Goal: Task Accomplishment & Management: Manage account settings

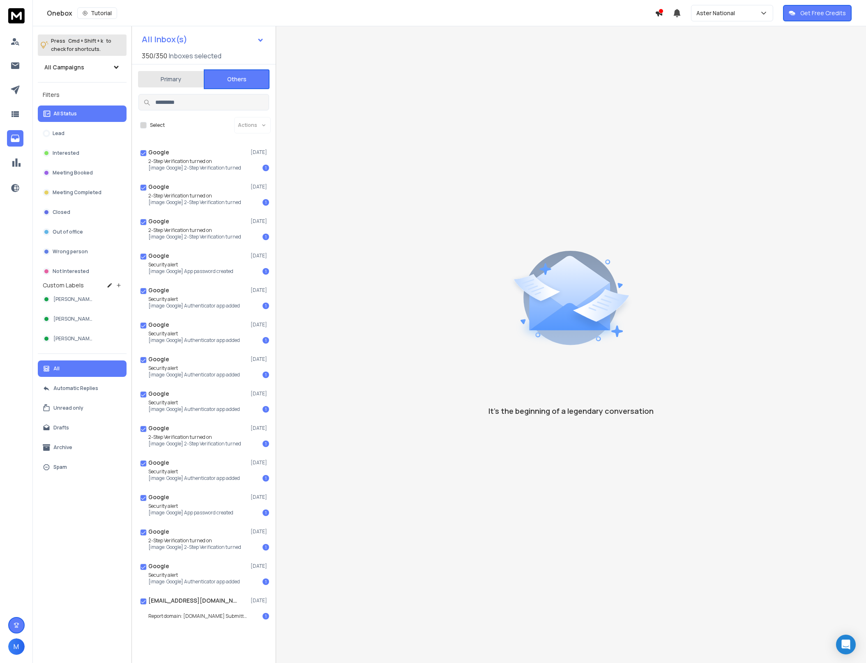
click at [179, 88] on button "Primary" at bounding box center [171, 79] width 66 height 18
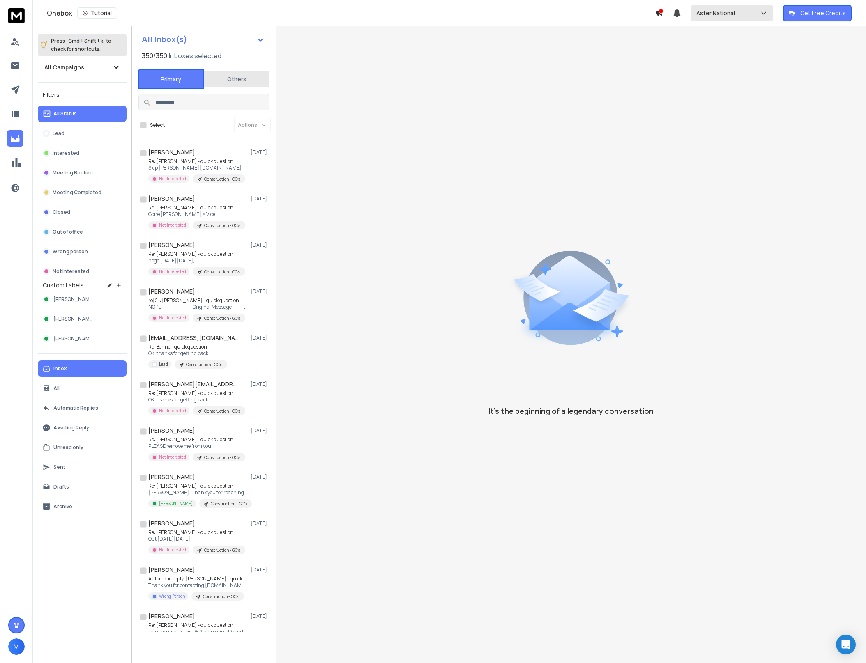
click at [743, 13] on div "Aster National" at bounding box center [731, 13] width 71 height 8
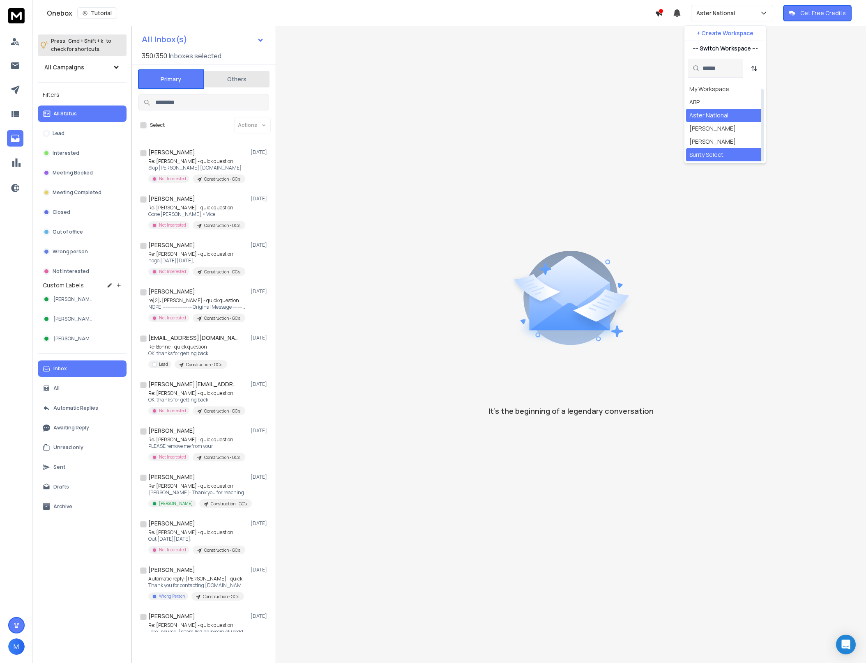
click at [711, 159] on div "Surity Select" at bounding box center [706, 155] width 34 height 8
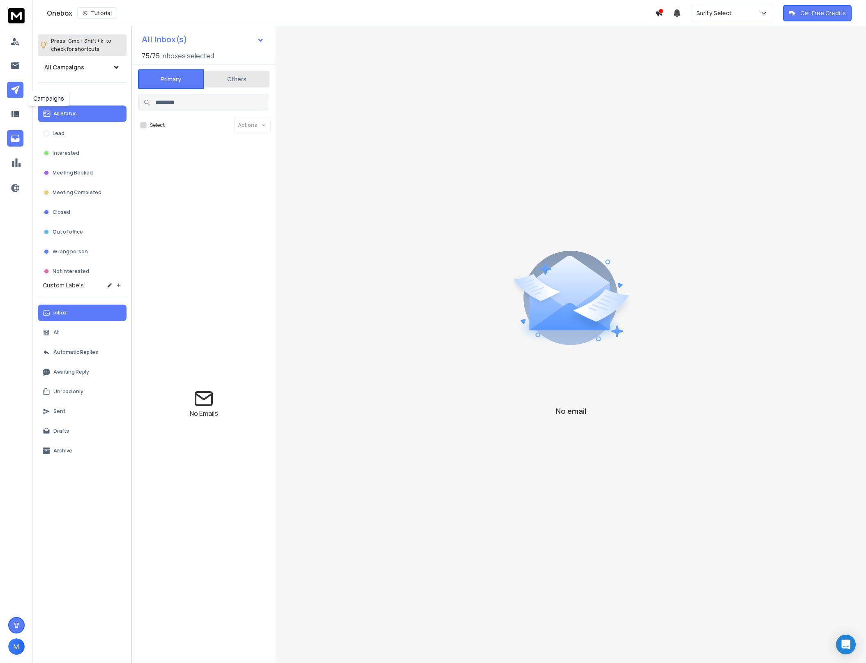
click at [20, 94] on icon at bounding box center [15, 90] width 10 height 10
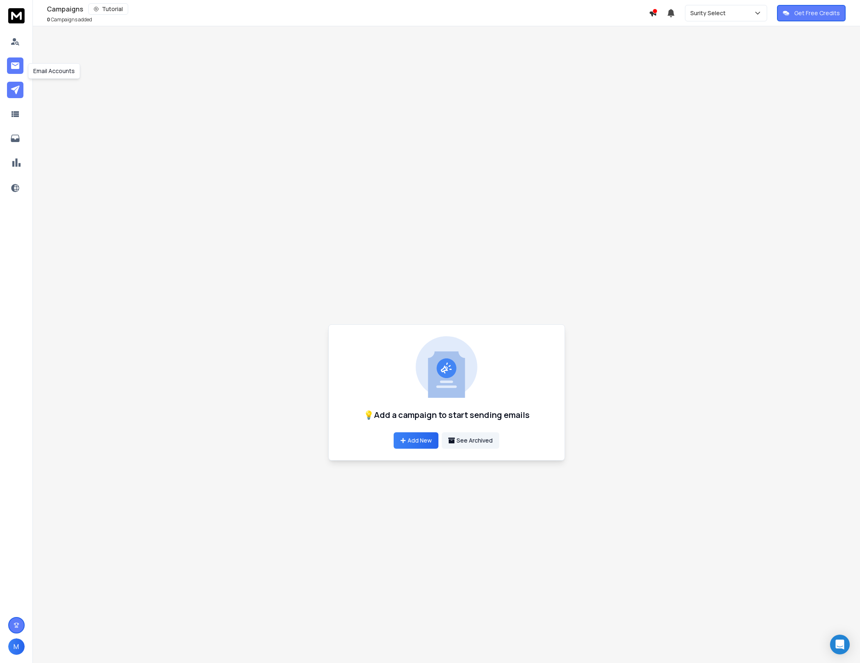
click at [17, 69] on icon at bounding box center [15, 65] width 8 height 7
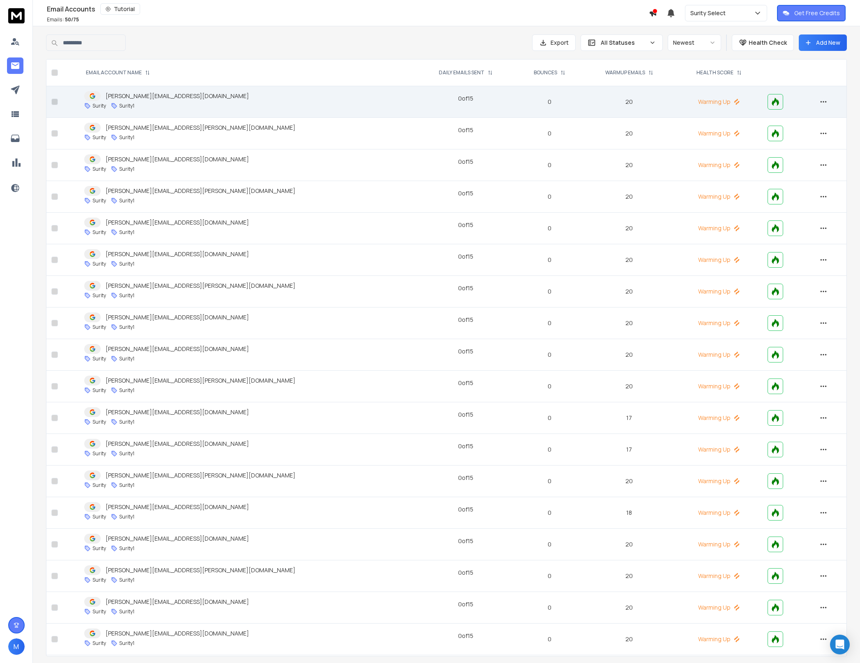
click at [175, 100] on p "[PERSON_NAME][EMAIL_ADDRESS][DOMAIN_NAME]" at bounding box center [177, 96] width 143 height 8
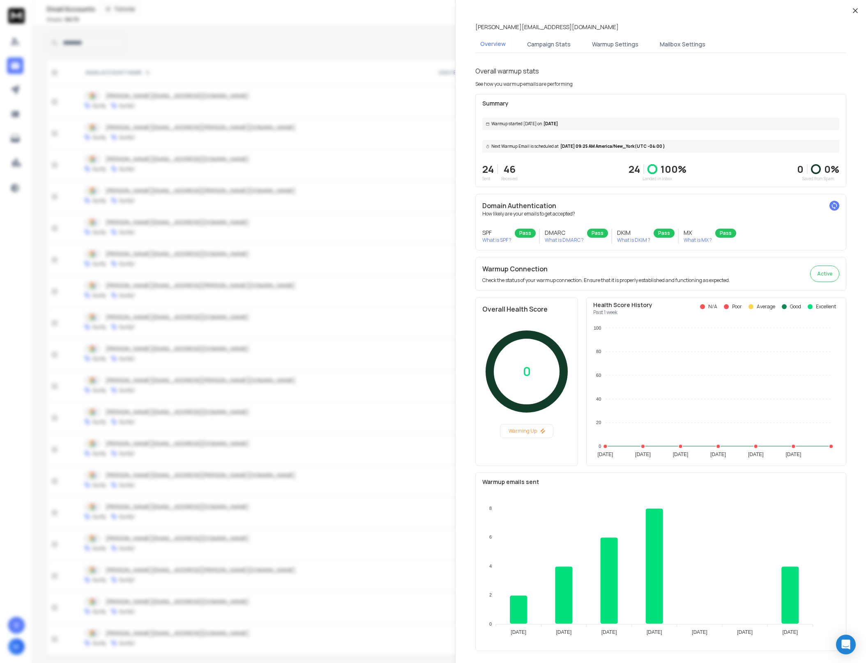
click at [851, 10] on icon "button" at bounding box center [855, 11] width 8 height 8
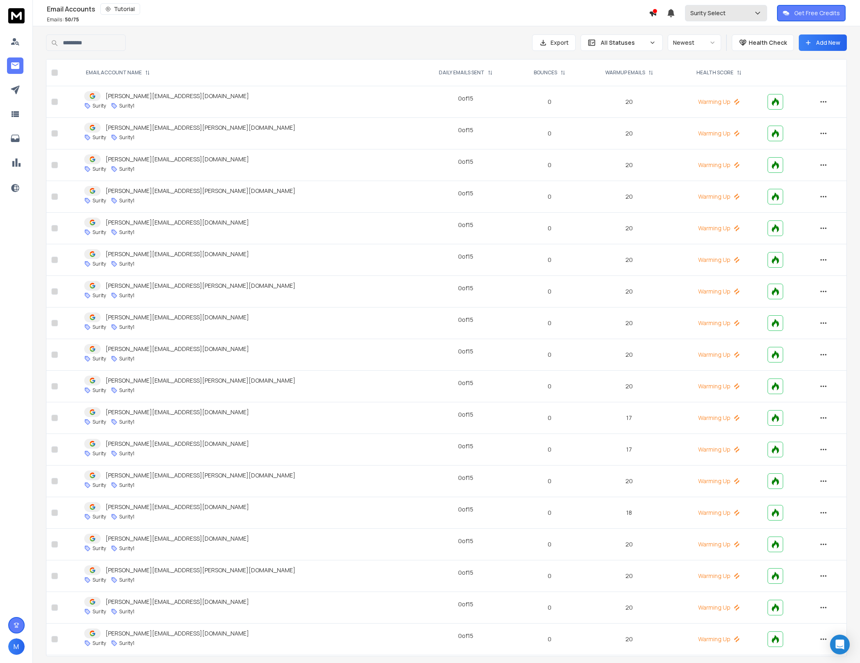
click at [740, 11] on div "Surity Select" at bounding box center [725, 13] width 71 height 8
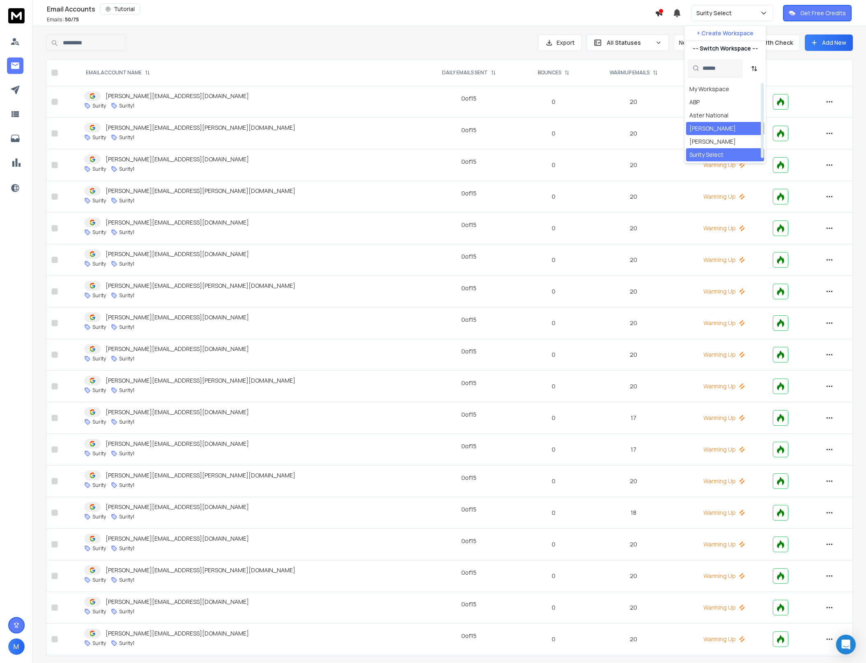
click at [703, 133] on div "[PERSON_NAME]" at bounding box center [712, 128] width 46 height 8
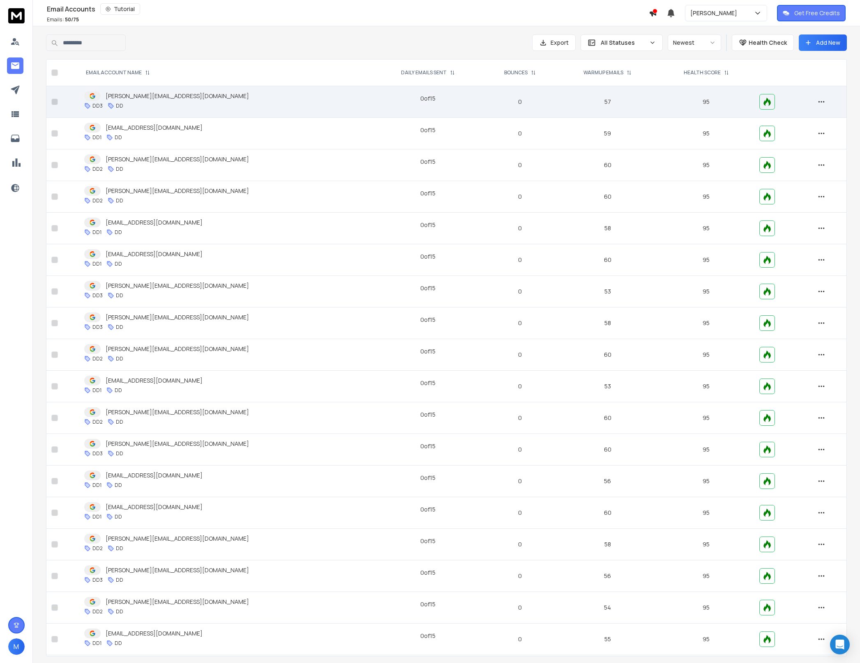
click at [300, 101] on div "duane.d@theagentsofthecommunity.com" at bounding box center [225, 96] width 283 height 10
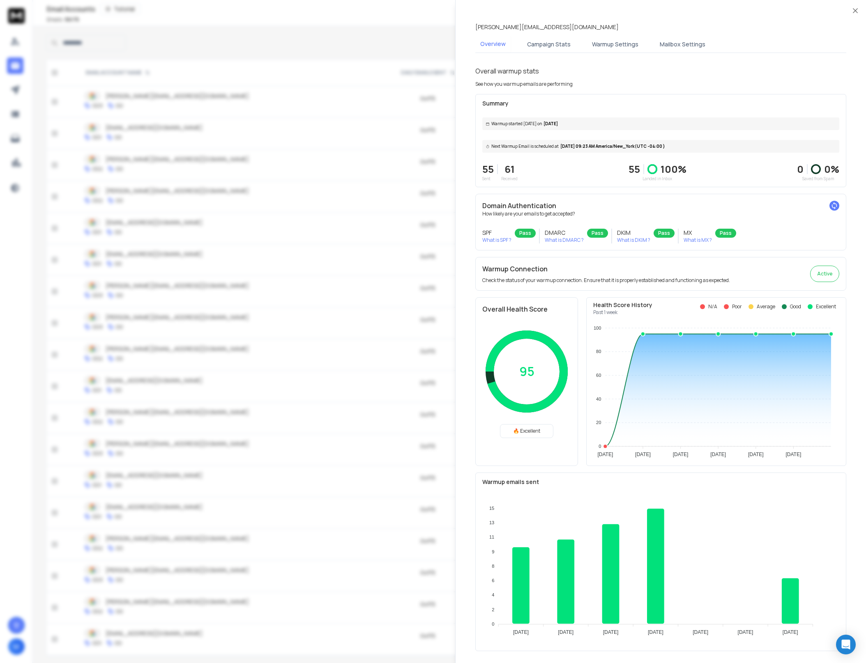
click at [643, 44] on button "Warmup Settings" at bounding box center [615, 44] width 56 height 18
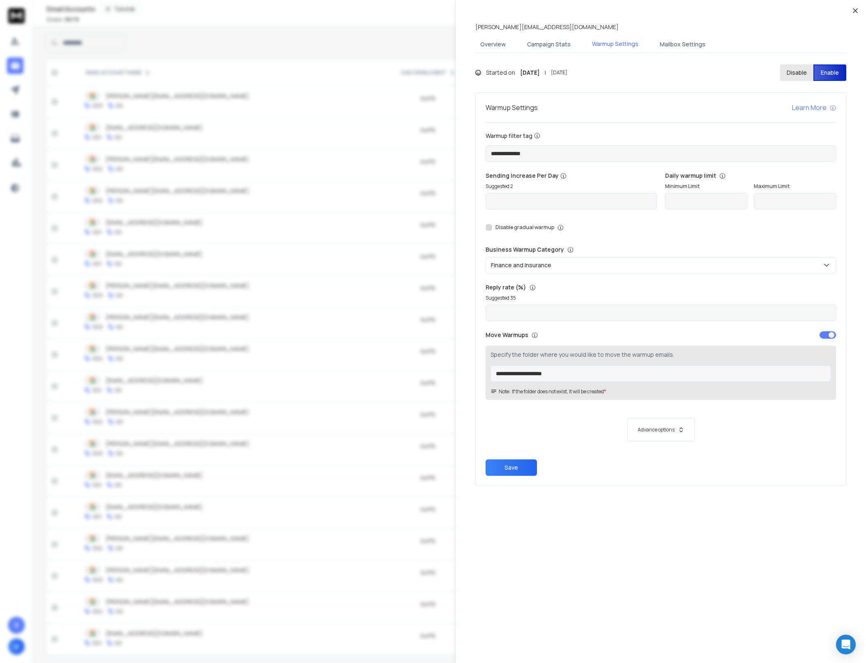
click at [851, 11] on icon "button" at bounding box center [855, 11] width 8 height 8
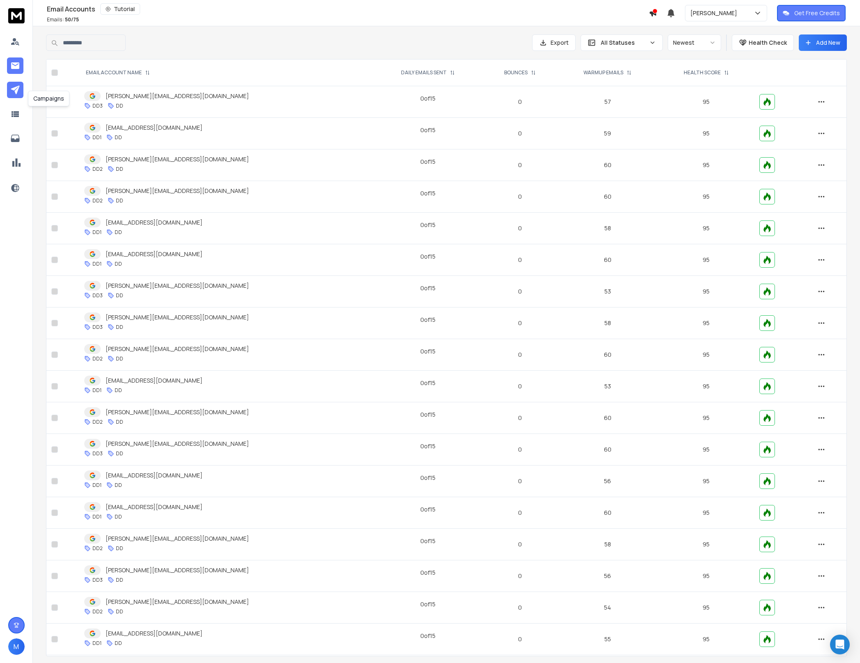
click at [20, 95] on icon at bounding box center [15, 90] width 10 height 10
